Goal: Answer question/provide support: Share knowledge or assist other users

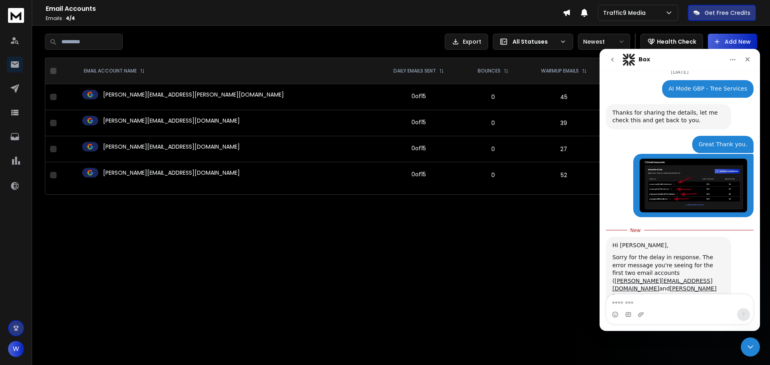
scroll to position [955, 0]
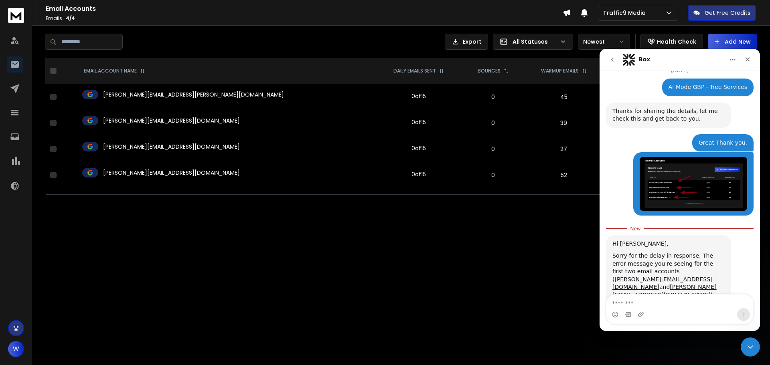
click at [671, 307] on textarea "Message…" at bounding box center [679, 302] width 147 height 14
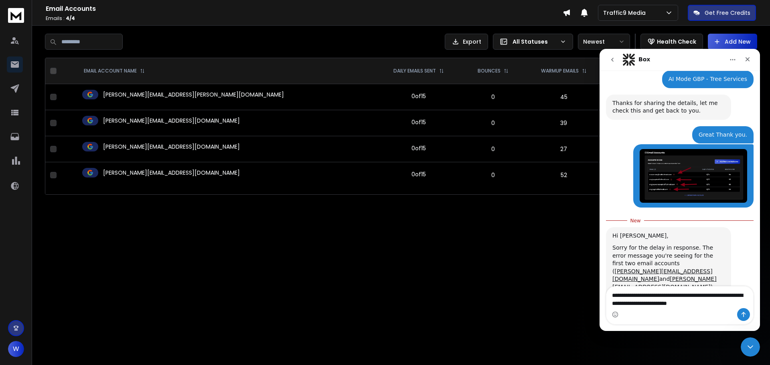
type textarea "**********"
click at [743, 315] on icon "Send a message…" at bounding box center [743, 314] width 4 height 5
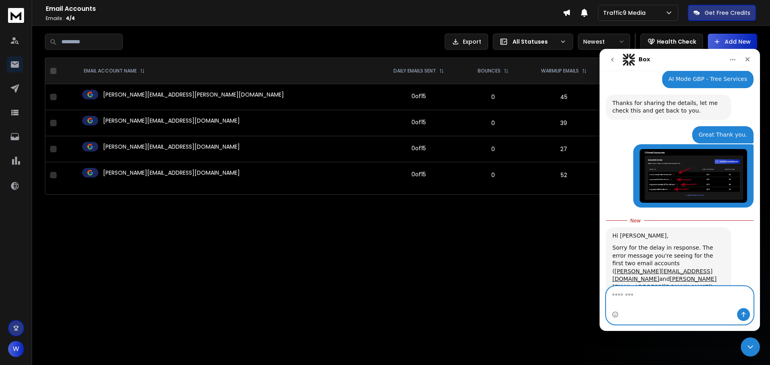
scroll to position [982, 0]
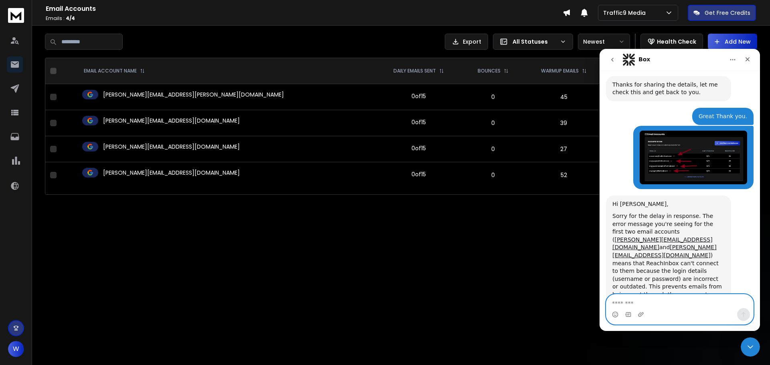
click at [652, 304] on textarea "Message…" at bounding box center [679, 302] width 147 height 14
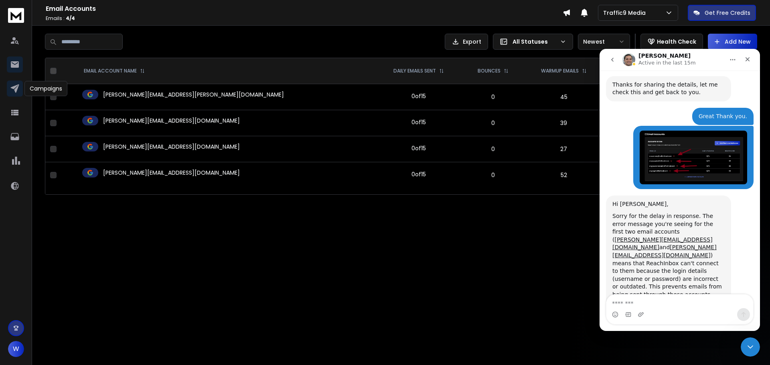
click at [16, 88] on icon at bounding box center [14, 88] width 8 height 8
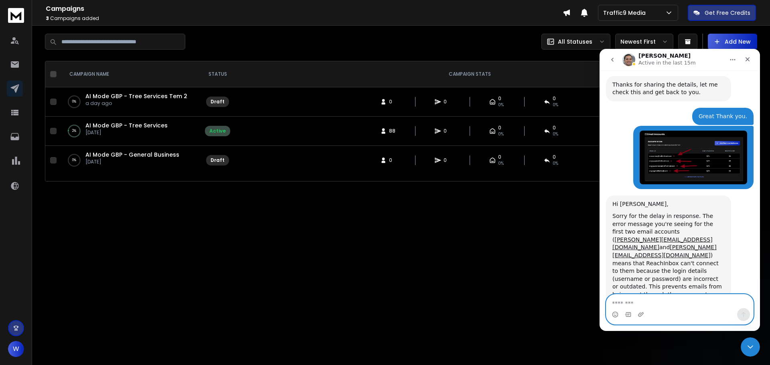
click at [648, 300] on textarea "Message…" at bounding box center [679, 302] width 147 height 14
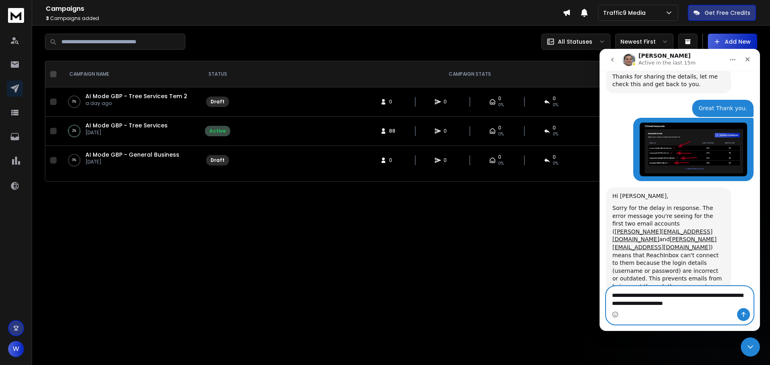
type textarea "**********"
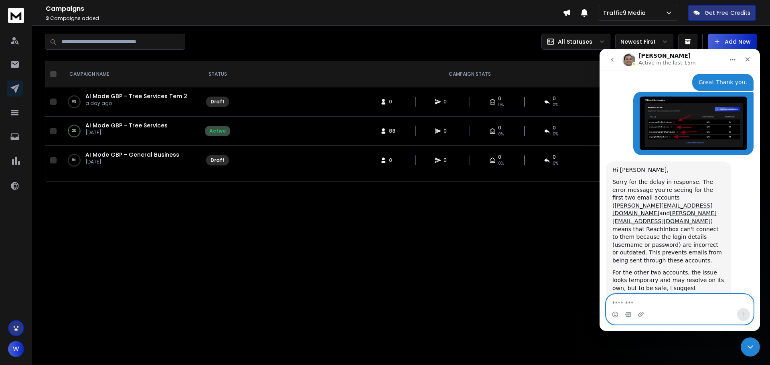
click at [703, 308] on textarea "Message…" at bounding box center [679, 302] width 147 height 14
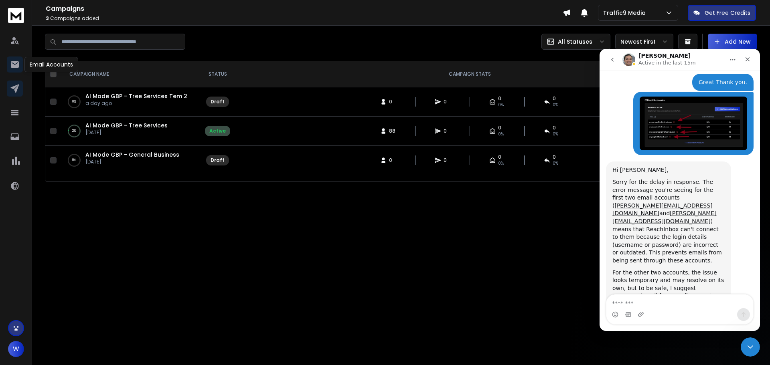
click at [18, 67] on icon at bounding box center [15, 64] width 8 height 6
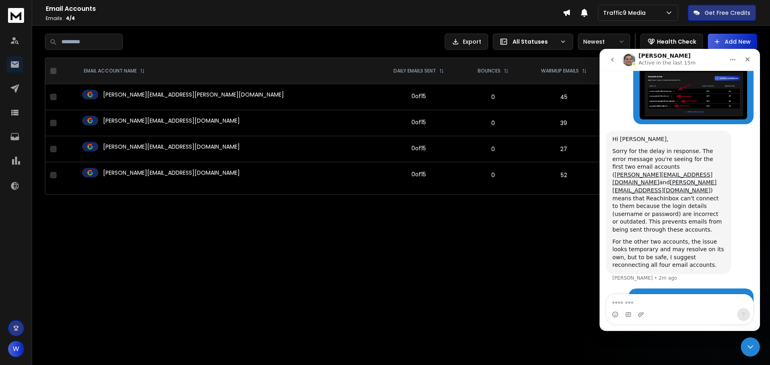
click at [262, 98] on div "[PERSON_NAME][EMAIL_ADDRESS][PERSON_NAME][DOMAIN_NAME]" at bounding box center [226, 95] width 288 height 10
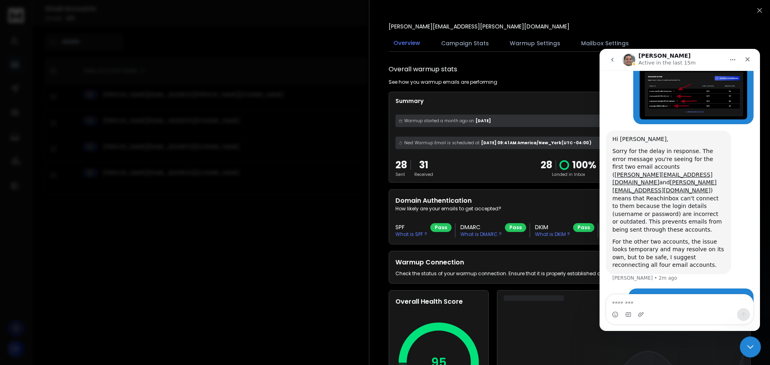
click at [746, 346] on icon "Close Intercom Messenger" at bounding box center [749, 346] width 10 height 10
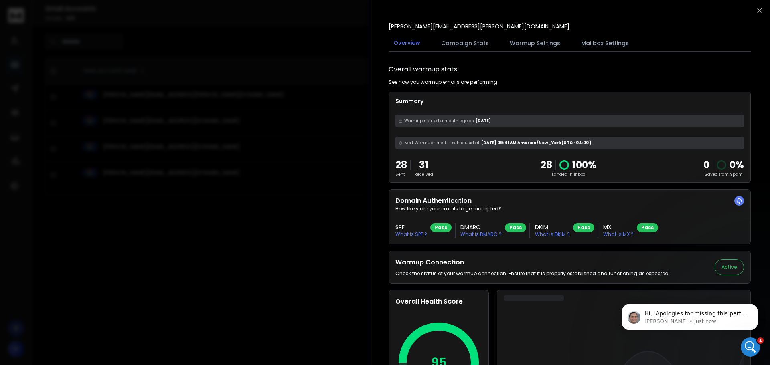
scroll to position [1079, 0]
click at [698, 319] on p "[PERSON_NAME] • Just now" at bounding box center [695, 321] width 103 height 7
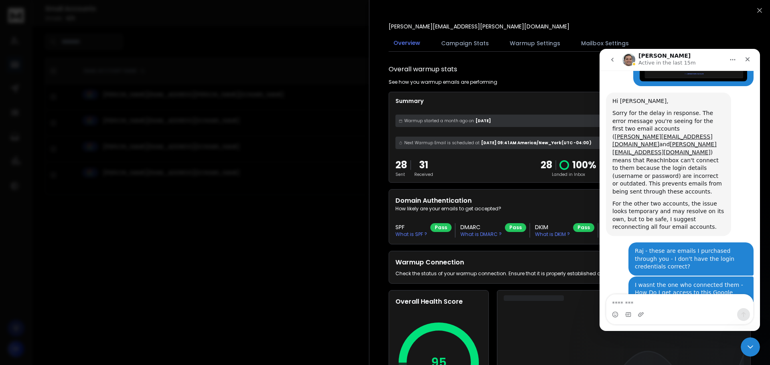
scroll to position [1092, 0]
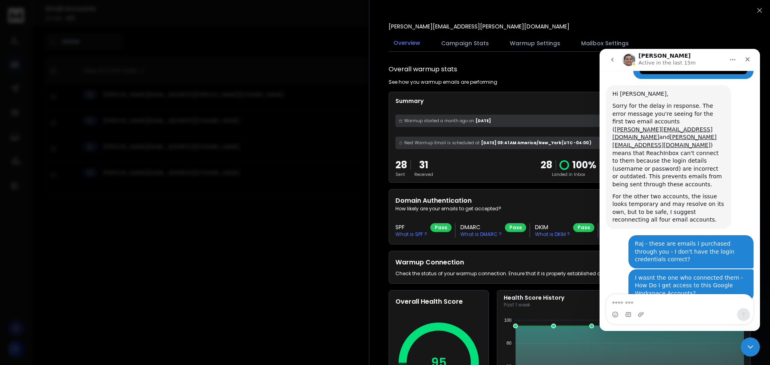
click at [688, 304] on textarea "Message…" at bounding box center [679, 302] width 147 height 14
click at [686, 307] on textarea "Message…" at bounding box center [679, 302] width 147 height 14
click at [685, 306] on textarea "Message…" at bounding box center [679, 302] width 147 height 14
click at [686, 306] on textarea "Message…" at bounding box center [679, 302] width 147 height 14
type textarea "**********"
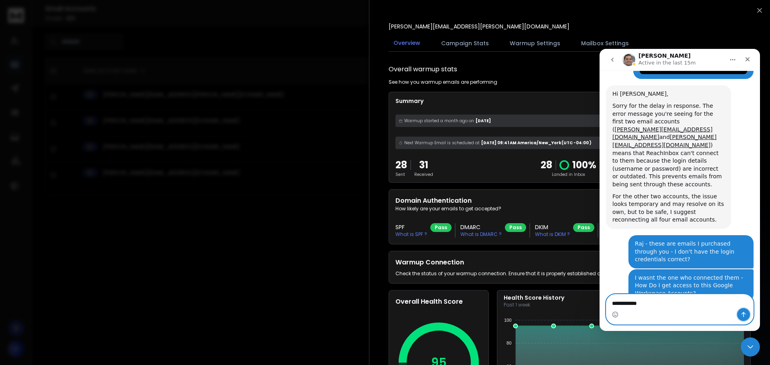
click at [744, 314] on icon "Send a message…" at bounding box center [743, 315] width 6 height 6
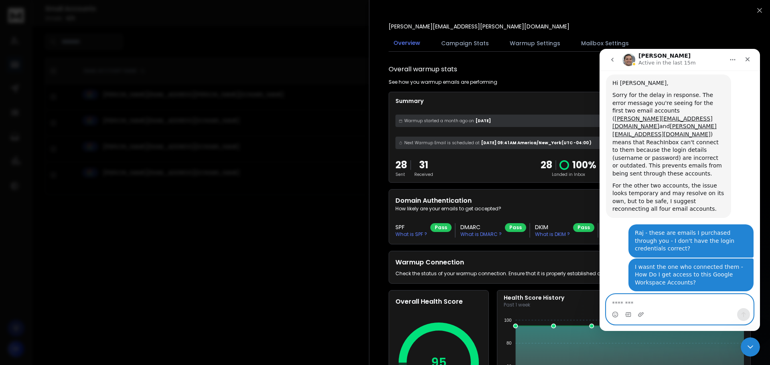
click at [677, 300] on textarea "Message…" at bounding box center [679, 302] width 147 height 14
click at [665, 296] on textarea "Message…" at bounding box center [679, 302] width 147 height 14
type textarea "*"
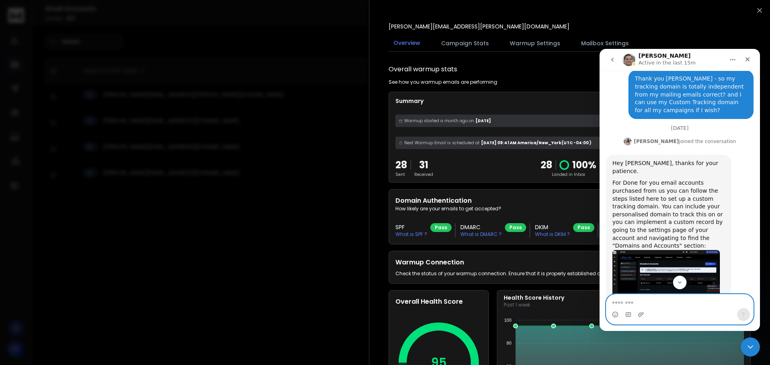
scroll to position [501, 0]
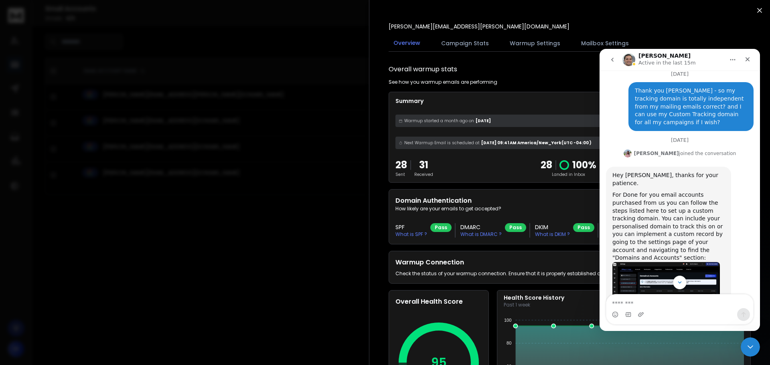
click at [755, 10] on icon "button" at bounding box center [759, 10] width 8 height 8
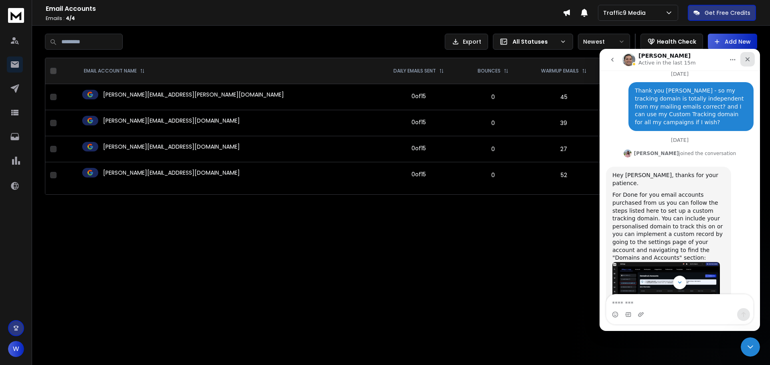
drag, startPoint x: 747, startPoint y: 62, endPoint x: 1121, endPoint y: 146, distance: 382.9
click at [747, 62] on icon "Close" at bounding box center [747, 59] width 6 height 6
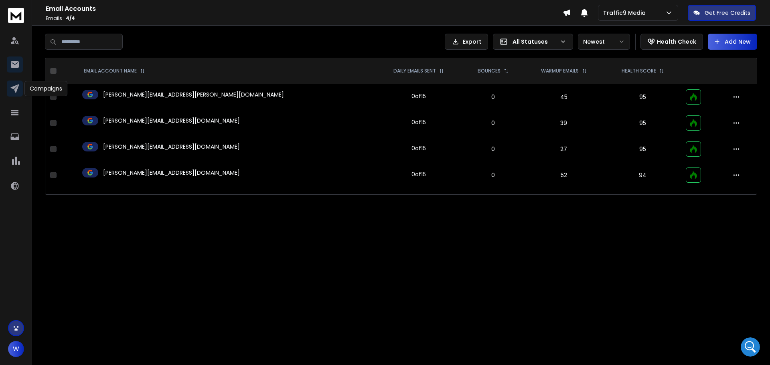
click at [19, 87] on icon at bounding box center [15, 89] width 10 height 10
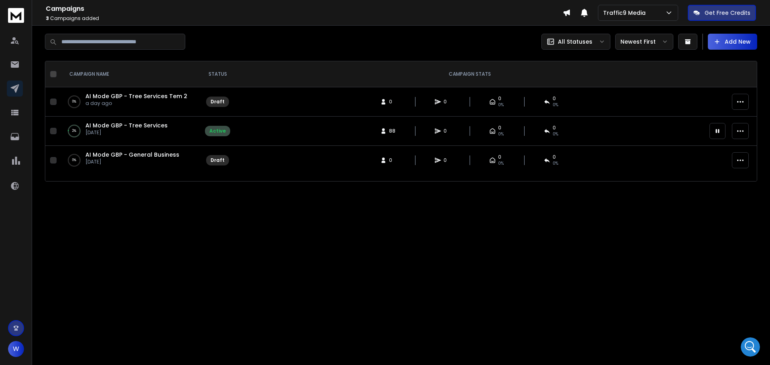
click at [146, 128] on span "AI Mode GBP - Tree Services" at bounding box center [126, 125] width 82 height 8
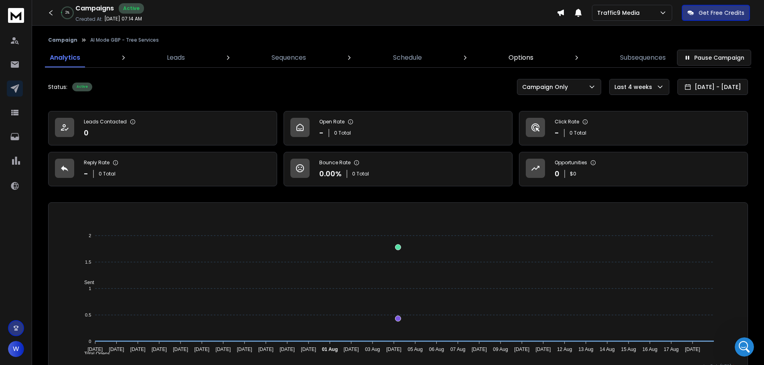
click at [534, 63] on link "Options" at bounding box center [521, 57] width 34 height 19
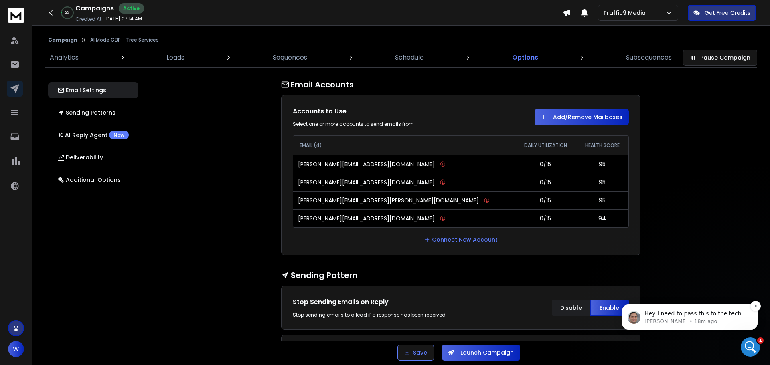
click at [694, 319] on p "[PERSON_NAME] • 18m ago" at bounding box center [695, 321] width 103 height 7
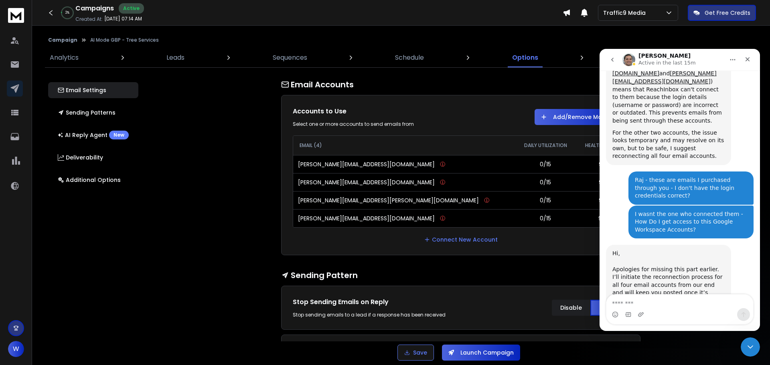
scroll to position [1167, 0]
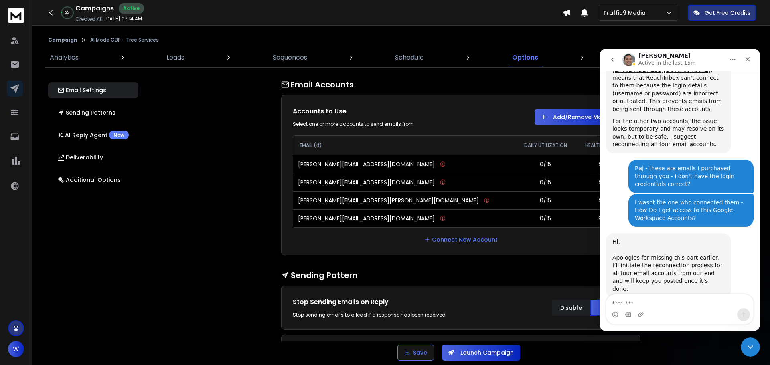
click at [678, 306] on textarea "Message…" at bounding box center [679, 302] width 147 height 14
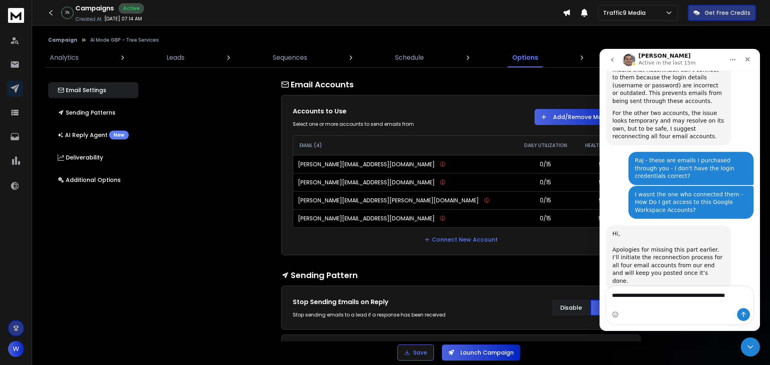
type textarea "**********"
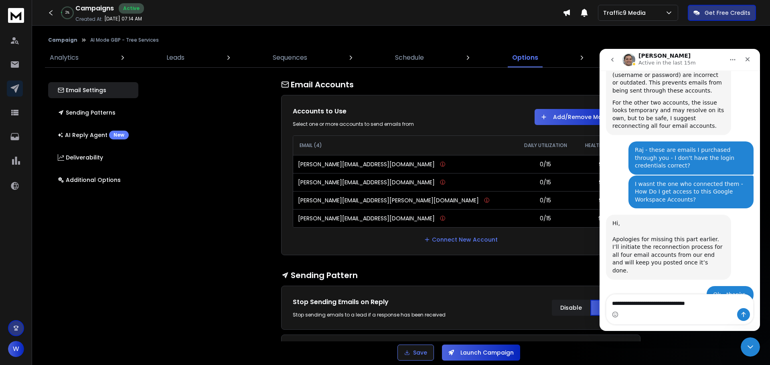
type textarea "**********"
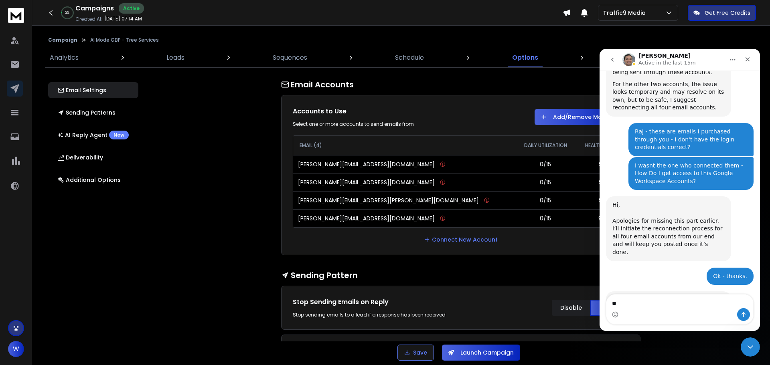
type textarea "*"
type textarea "*******"
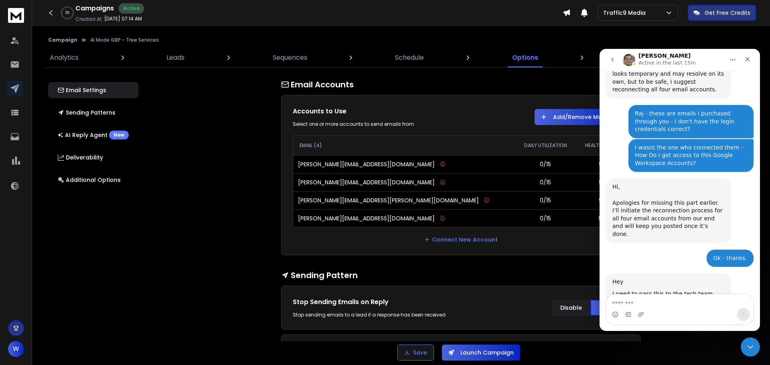
scroll to position [1223, 0]
click at [745, 61] on icon "Close" at bounding box center [747, 59] width 6 height 6
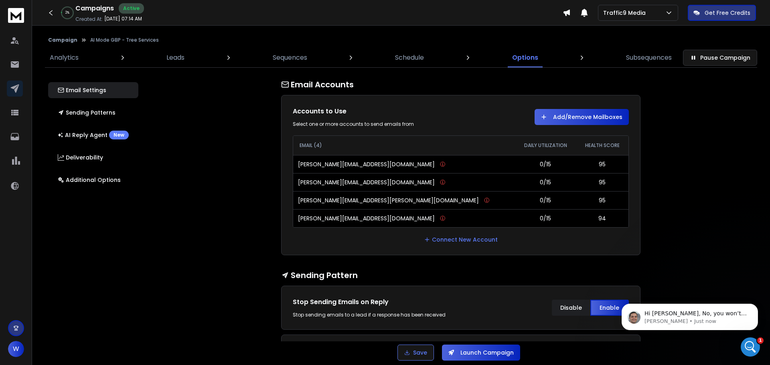
scroll to position [1278, 0]
click at [710, 319] on p "[PERSON_NAME] • Just now" at bounding box center [695, 321] width 103 height 7
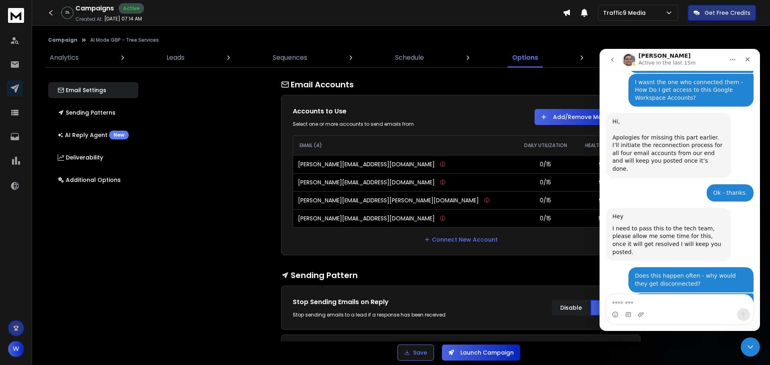
scroll to position [1291, 0]
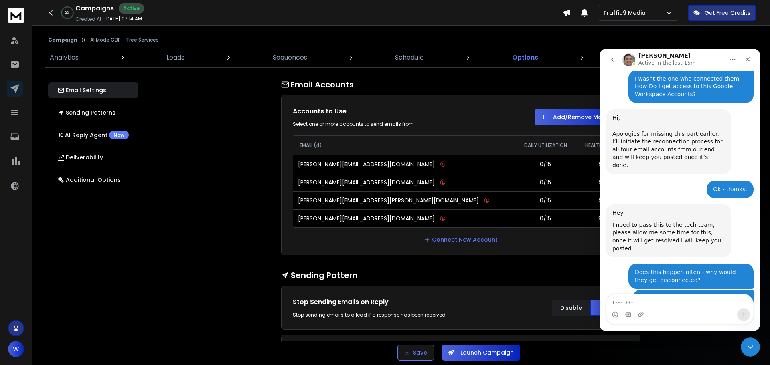
click at [662, 306] on textarea "Message…" at bounding box center [679, 302] width 147 height 14
type textarea "**********"
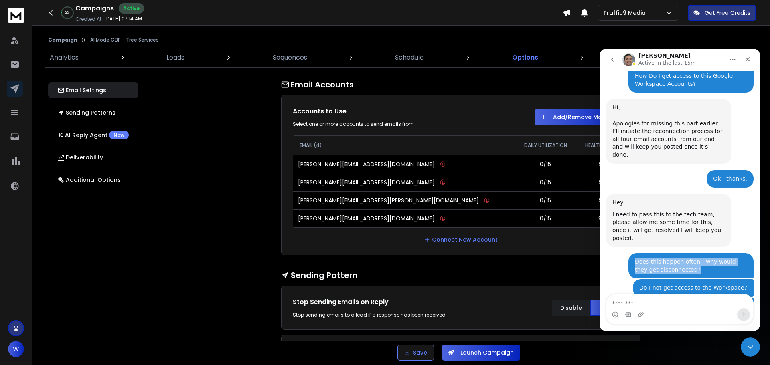
drag, startPoint x: 676, startPoint y: 154, endPoint x: 630, endPoint y: 144, distance: 47.6
click at [628, 253] on div "Does this happen often - why would they get disconnected? [PERSON_NAME] • 4m ago" at bounding box center [690, 265] width 125 height 25
copy div "Does this happen often - why would they get disconnected?"
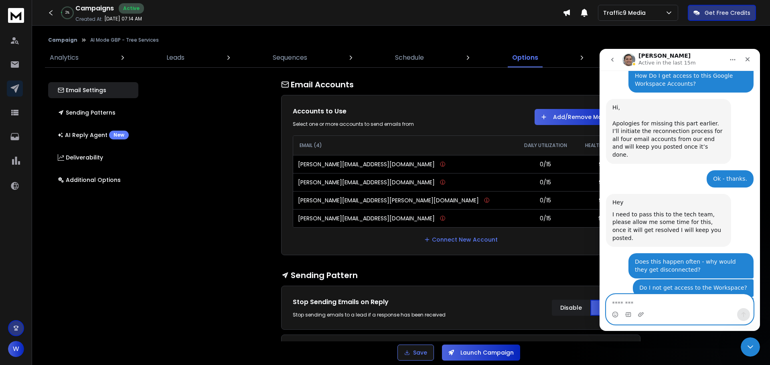
click at [652, 303] on textarea "Message…" at bounding box center [679, 302] width 147 height 14
paste textarea "**********"
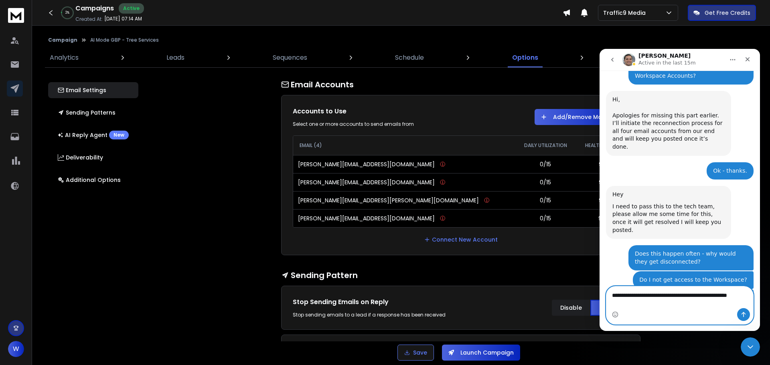
type textarea "**********"
drag, startPoint x: 746, startPoint y: 312, endPoint x: 725, endPoint y: 315, distance: 21.0
click at [746, 312] on icon "Send a message…" at bounding box center [743, 315] width 6 height 6
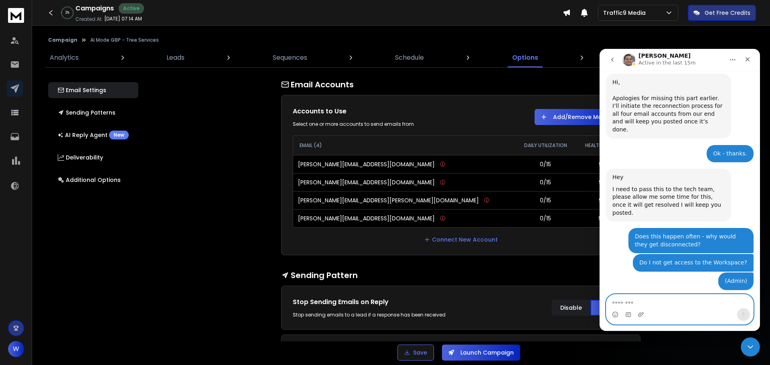
scroll to position [1328, 0]
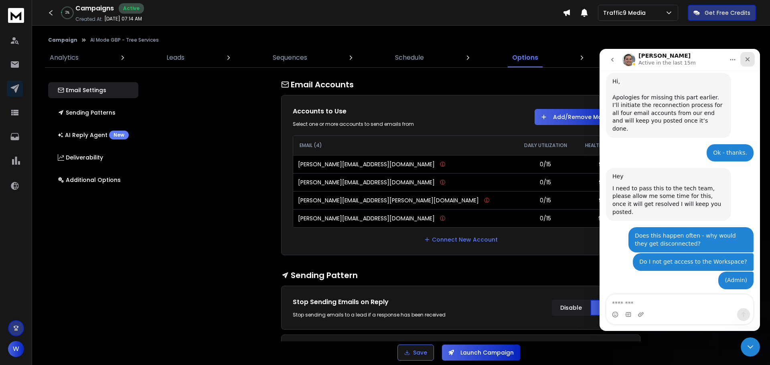
click at [749, 57] on icon "Close" at bounding box center [747, 59] width 6 height 6
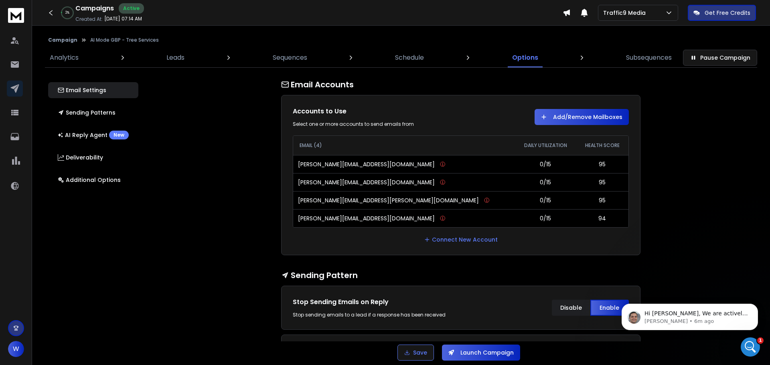
scroll to position [1399, 0]
